Goal: Navigation & Orientation: Find specific page/section

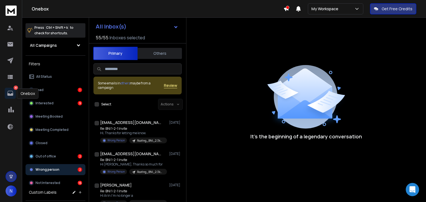
click at [13, 92] on link "30" at bounding box center [10, 93] width 11 height 11
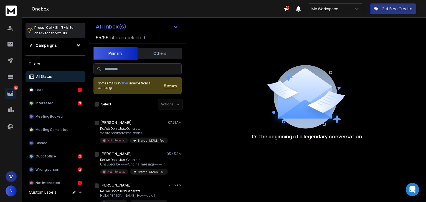
click at [141, 10] on h1 "Onebox" at bounding box center [158, 9] width 252 height 7
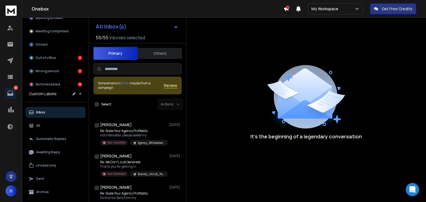
scroll to position [248, 0]
